Goal: Information Seeking & Learning: Learn about a topic

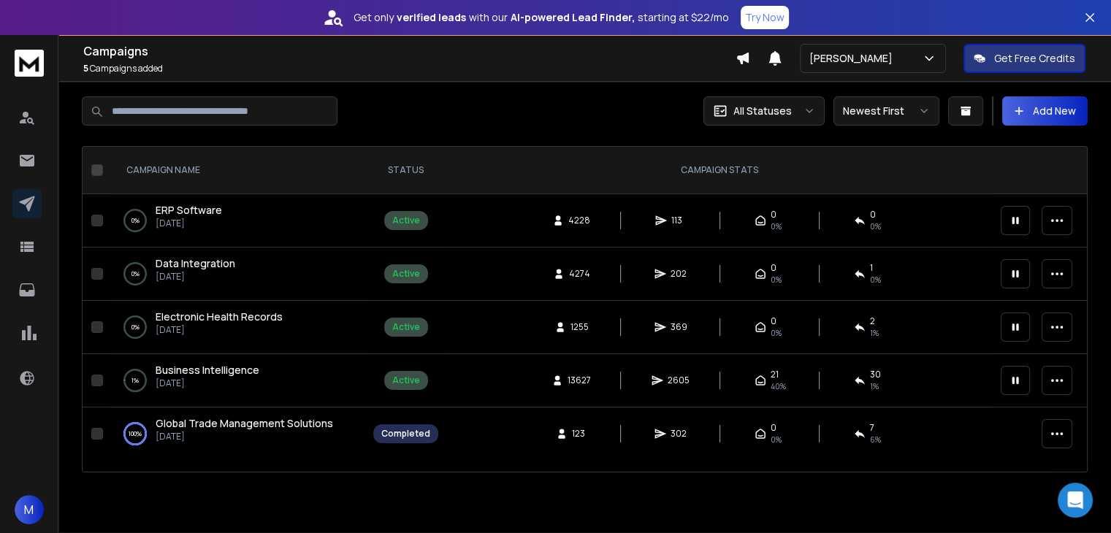
click at [191, 371] on span "Business Intelligence" at bounding box center [208, 370] width 104 height 14
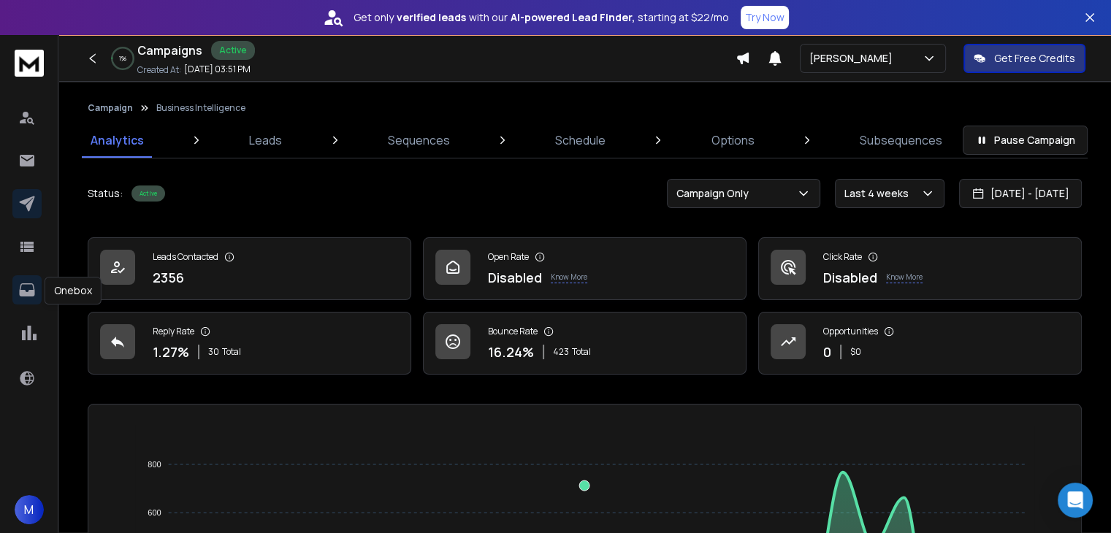
click at [30, 283] on icon at bounding box center [27, 290] width 18 height 18
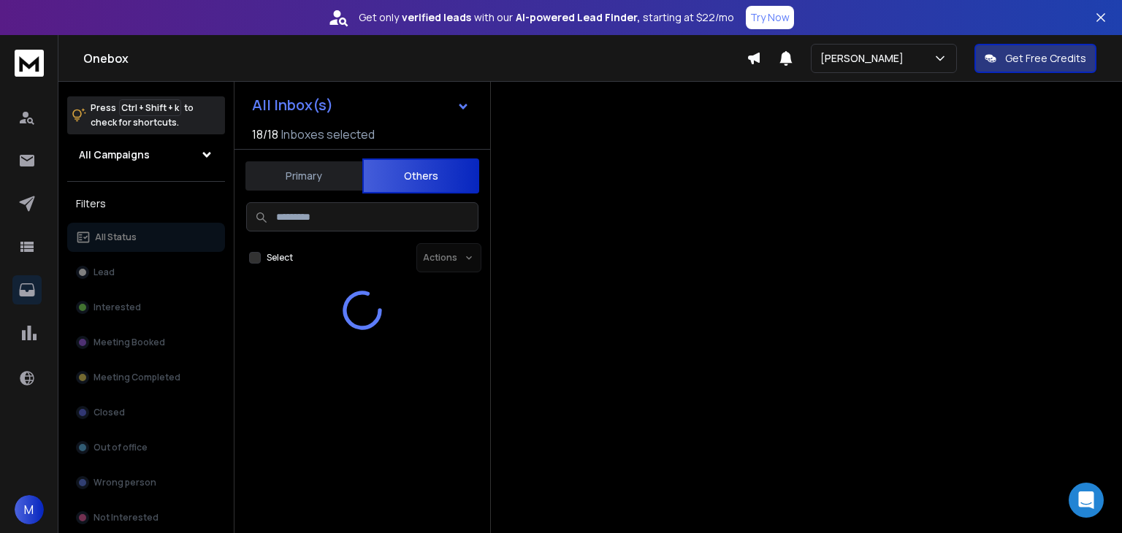
click at [412, 176] on button "Others" at bounding box center [420, 175] width 117 height 35
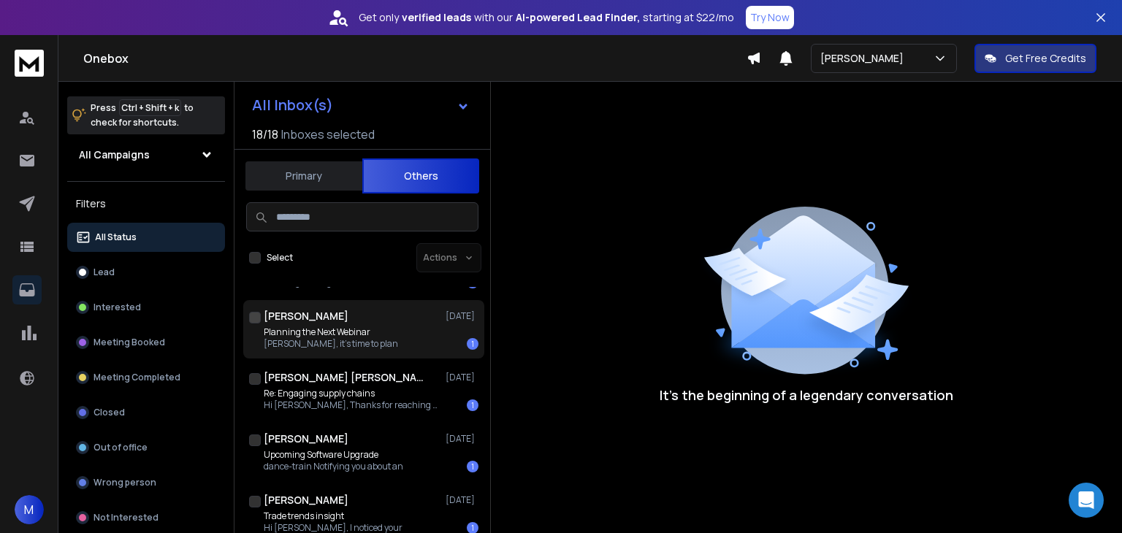
scroll to position [73, 0]
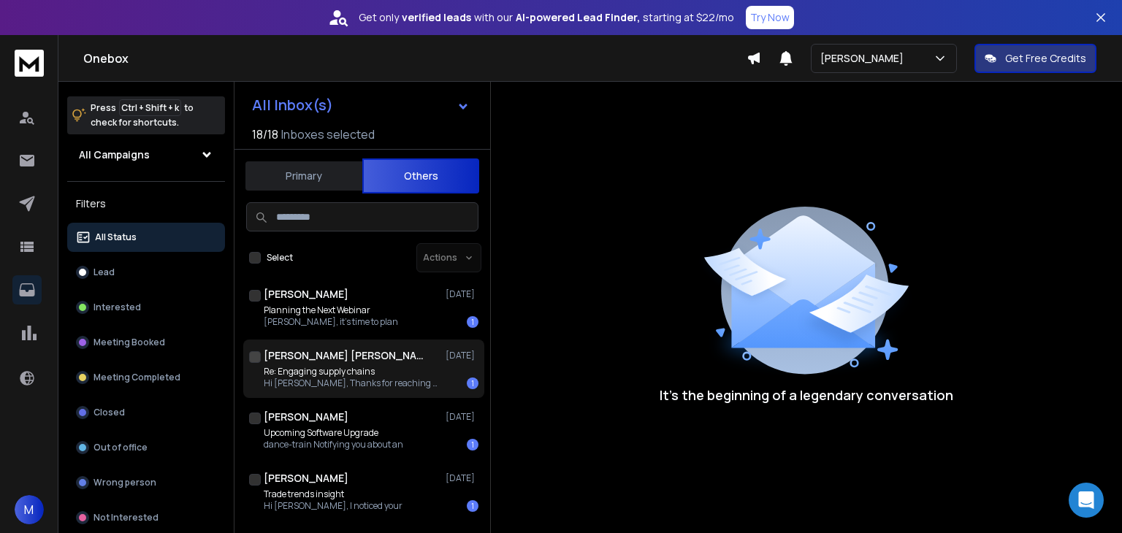
click at [380, 376] on p "Re: Engaging supply chains" at bounding box center [351, 372] width 175 height 12
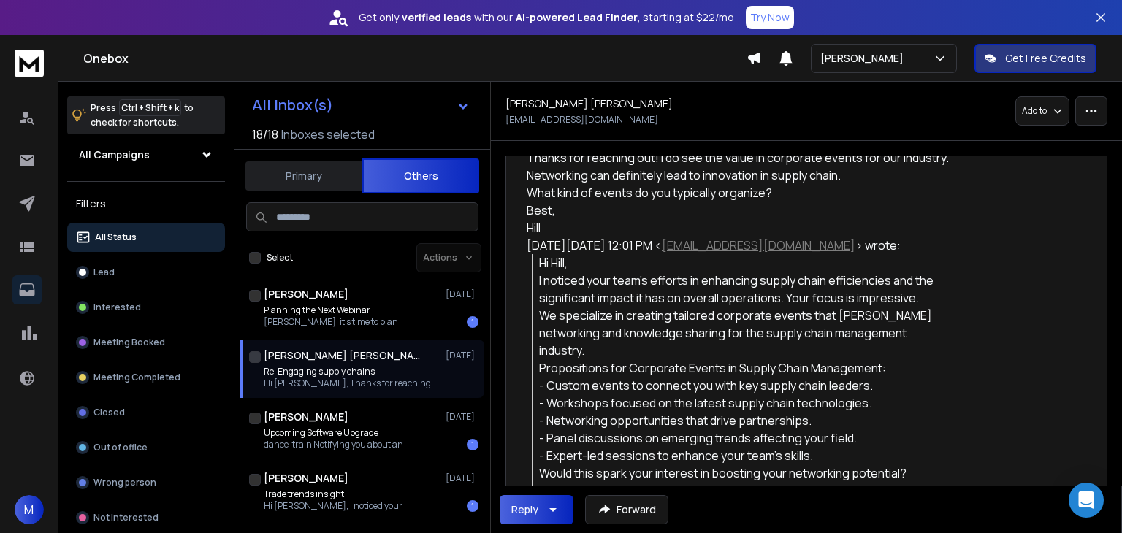
scroll to position [146, 0]
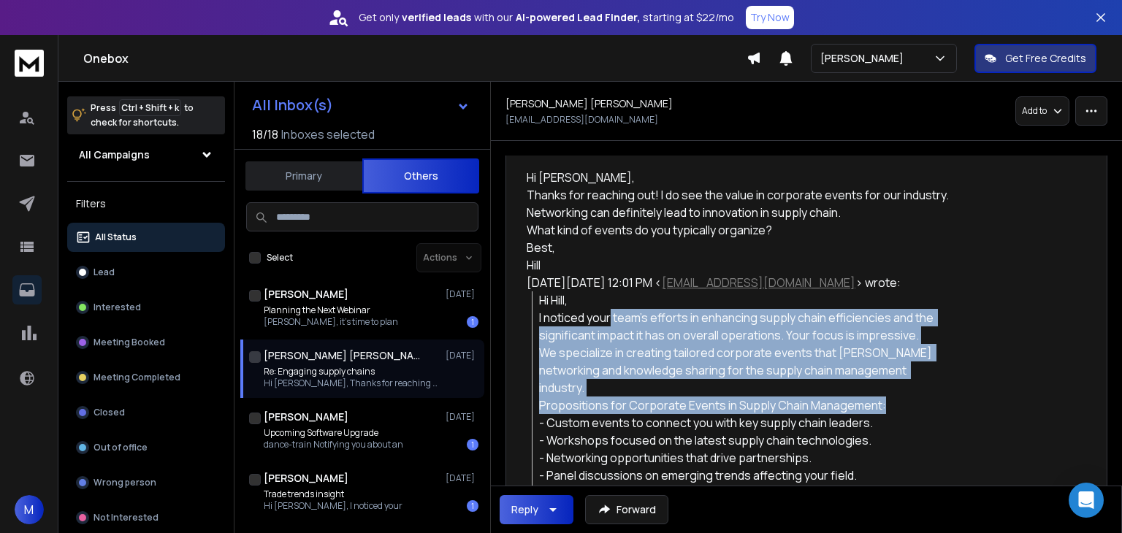
drag, startPoint x: 611, startPoint y: 320, endPoint x: 891, endPoint y: 383, distance: 286.8
click at [891, 383] on div "Hi Hill, I noticed your team’s efforts in enhancing supply chain efficiencies a…" at bounding box center [746, 422] width 414 height 263
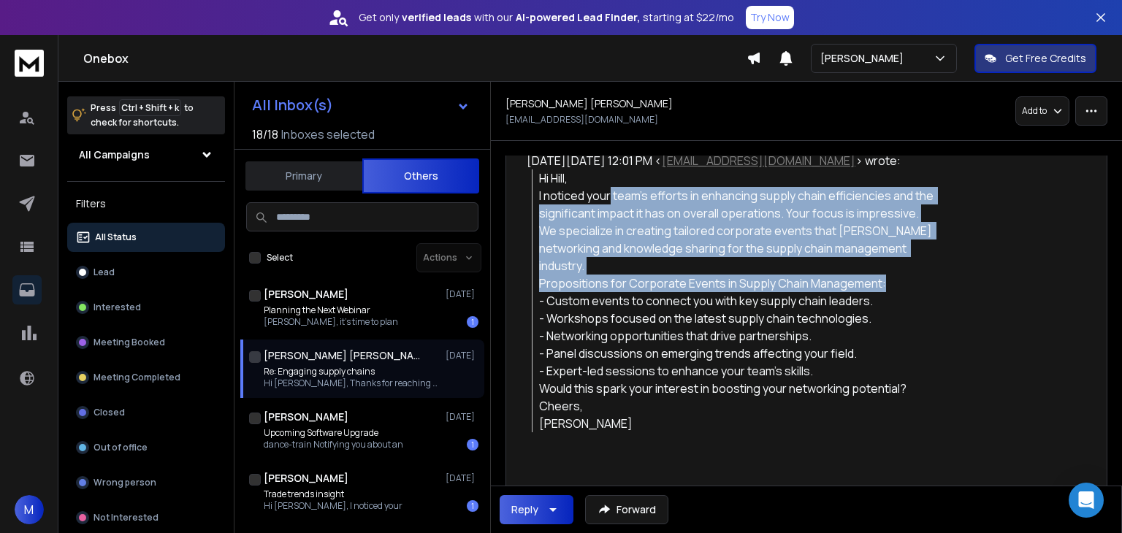
scroll to position [292, 0]
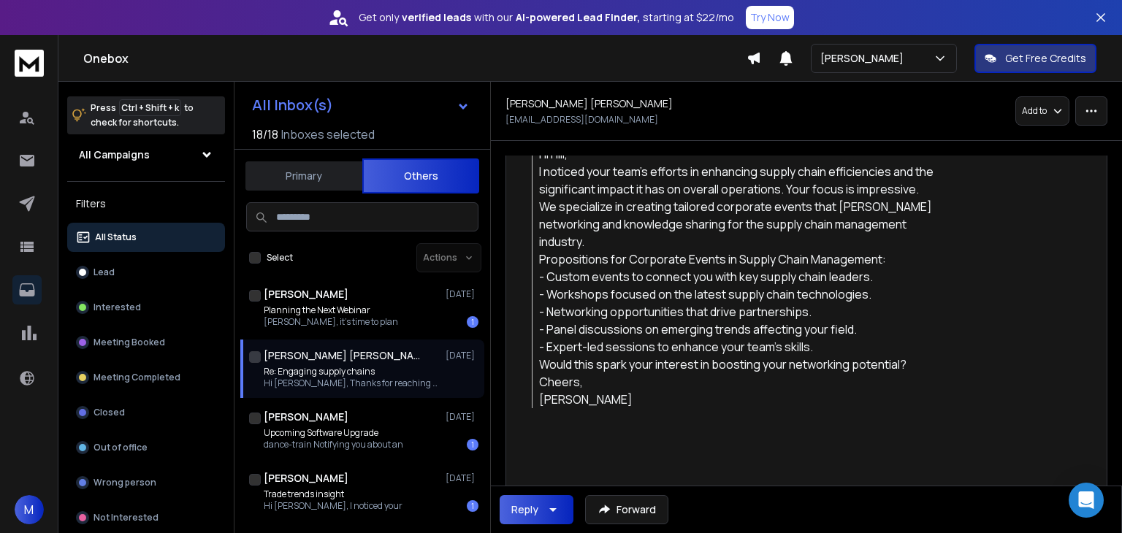
click at [891, 383] on div "Hi Hill, I noticed your team’s efforts in enhancing supply chain efficiencies a…" at bounding box center [746, 276] width 414 height 263
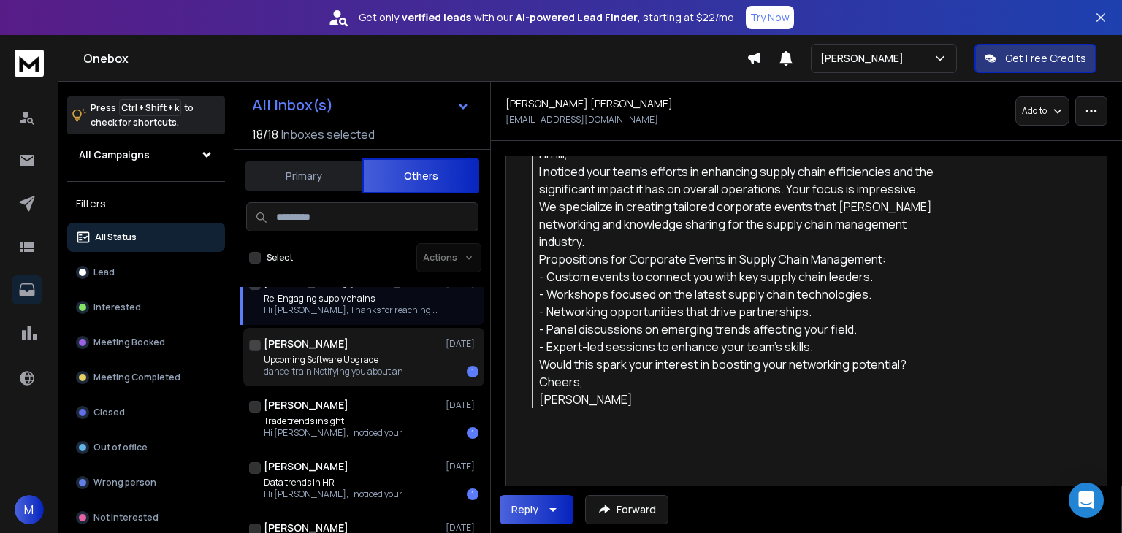
click at [367, 366] on p "dance-train Notifying you about an" at bounding box center [333, 372] width 139 height 12
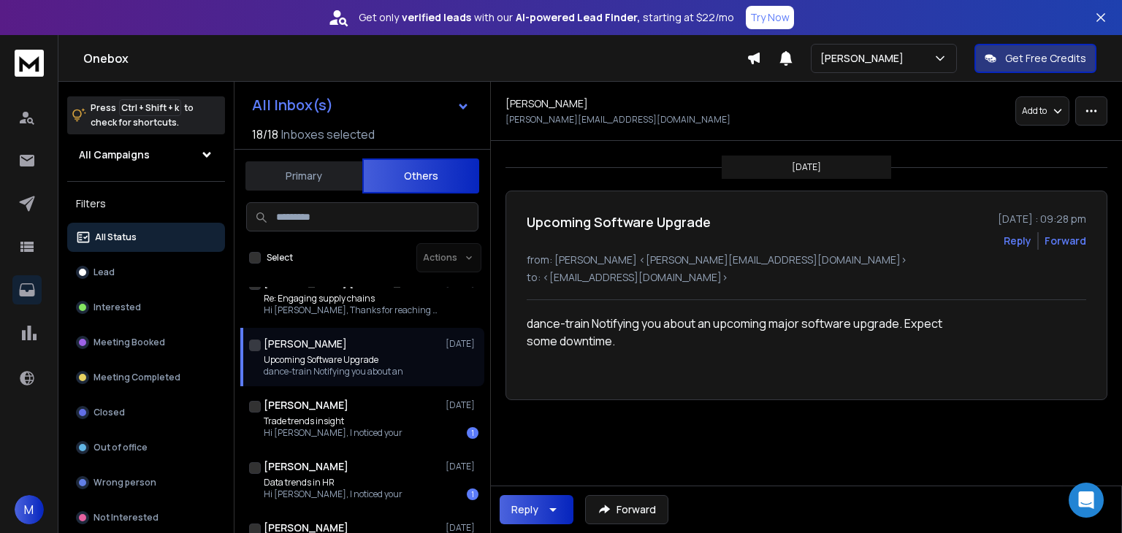
scroll to position [219, 0]
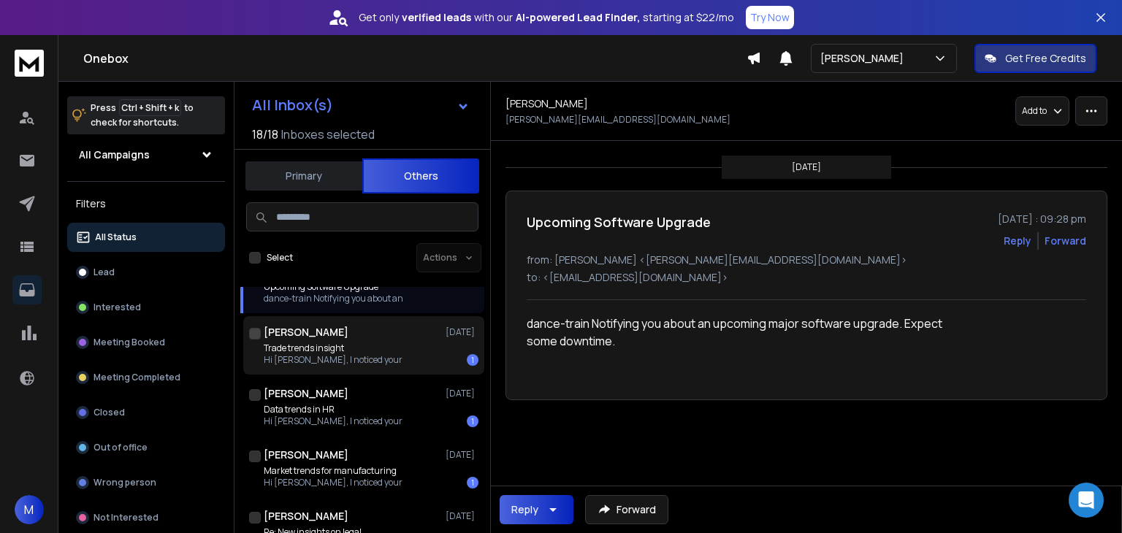
click at [390, 354] on div "Trade trends insight Hi [PERSON_NAME], I noticed your 1" at bounding box center [371, 353] width 215 height 23
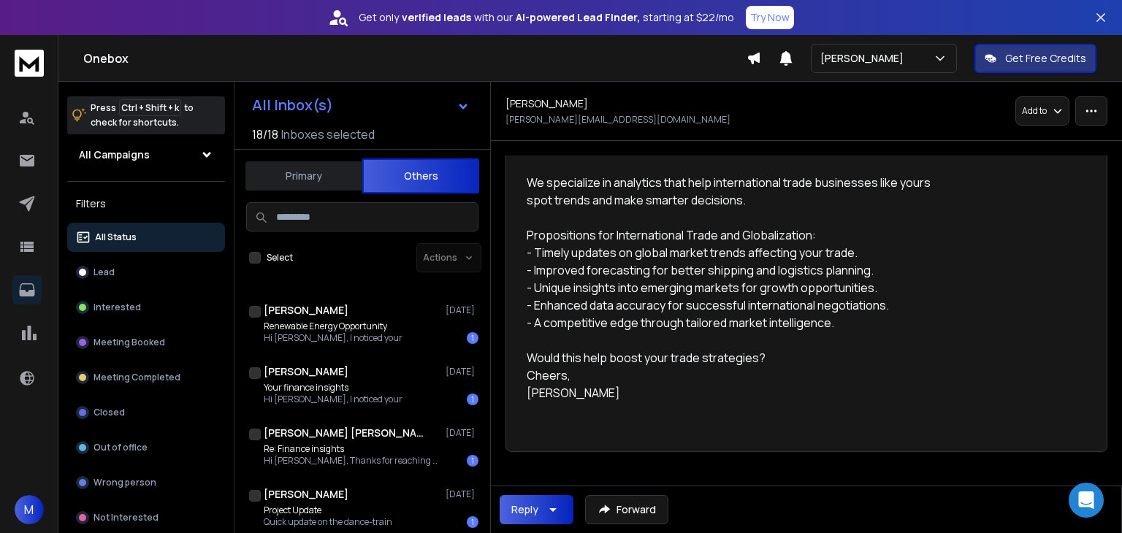
scroll to position [511, 0]
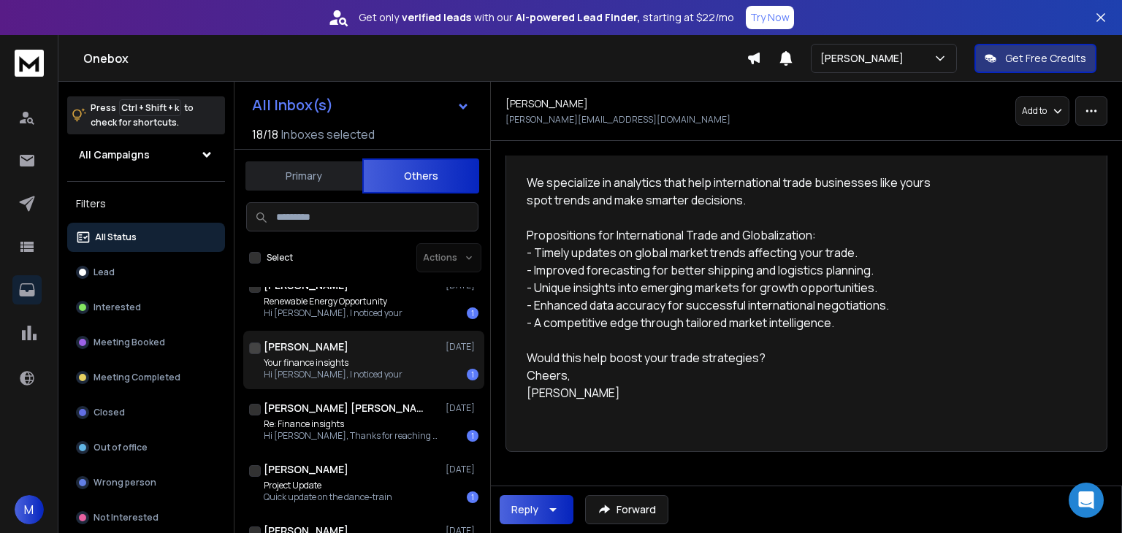
click at [376, 361] on div "Your finance insights Hi [PERSON_NAME], I noticed your 1" at bounding box center [371, 368] width 215 height 23
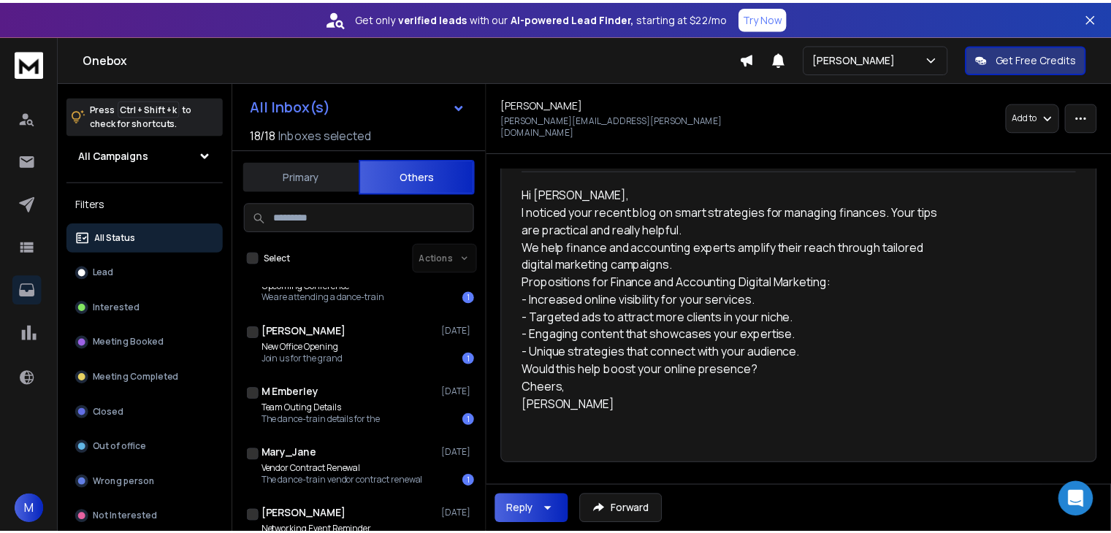
scroll to position [1095, 0]
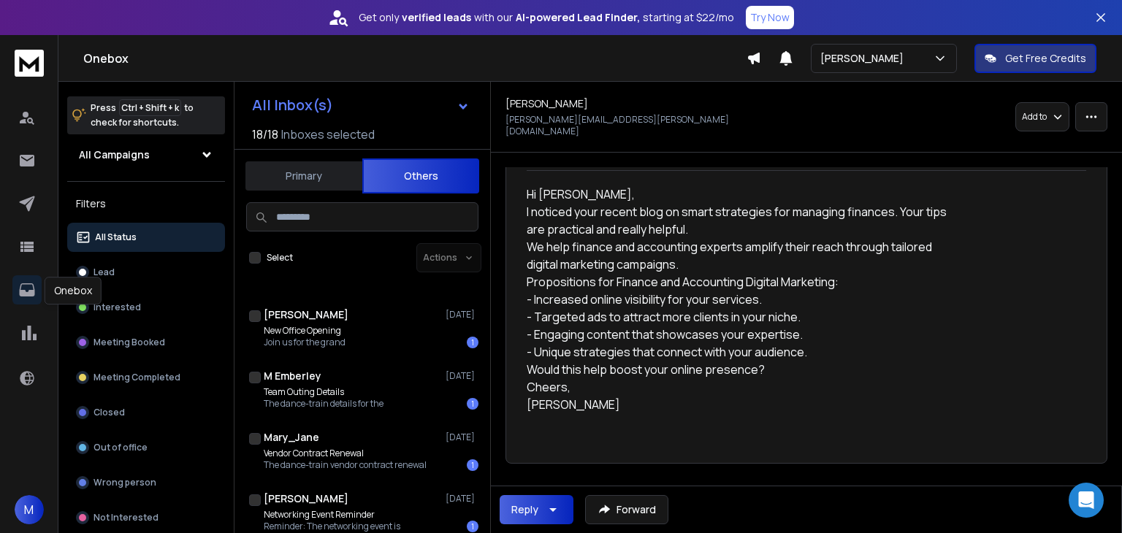
click at [20, 285] on icon at bounding box center [26, 289] width 15 height 13
click at [33, 195] on icon at bounding box center [27, 204] width 18 height 18
